Goal: Navigation & Orientation: Find specific page/section

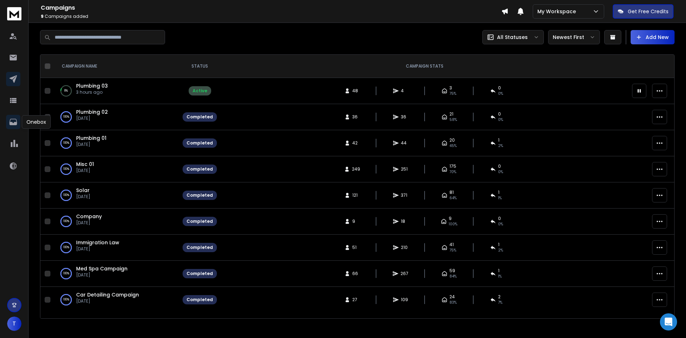
click at [6, 123] on link at bounding box center [13, 122] width 14 height 14
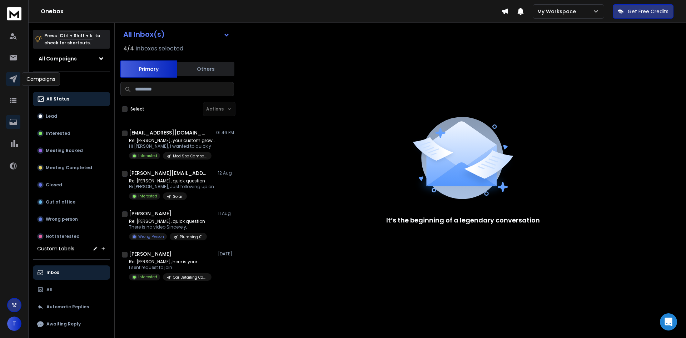
click at [16, 79] on icon at bounding box center [13, 79] width 9 height 9
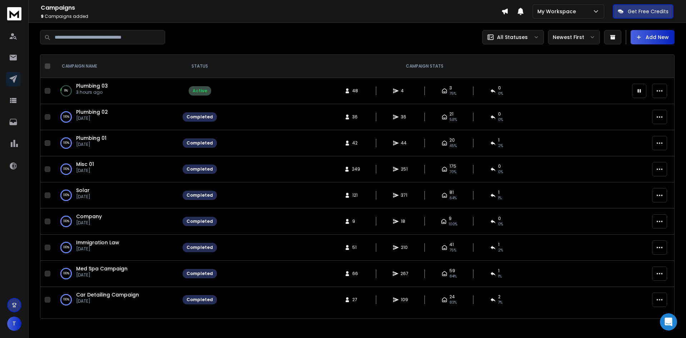
click at [247, 49] on div "Campaigns 9 Campaigns Added All Statuses Newest First Add New CAMPAIGN NAME STA…" at bounding box center [357, 174] width 635 height 288
